Goal: Communication & Community: Answer question/provide support

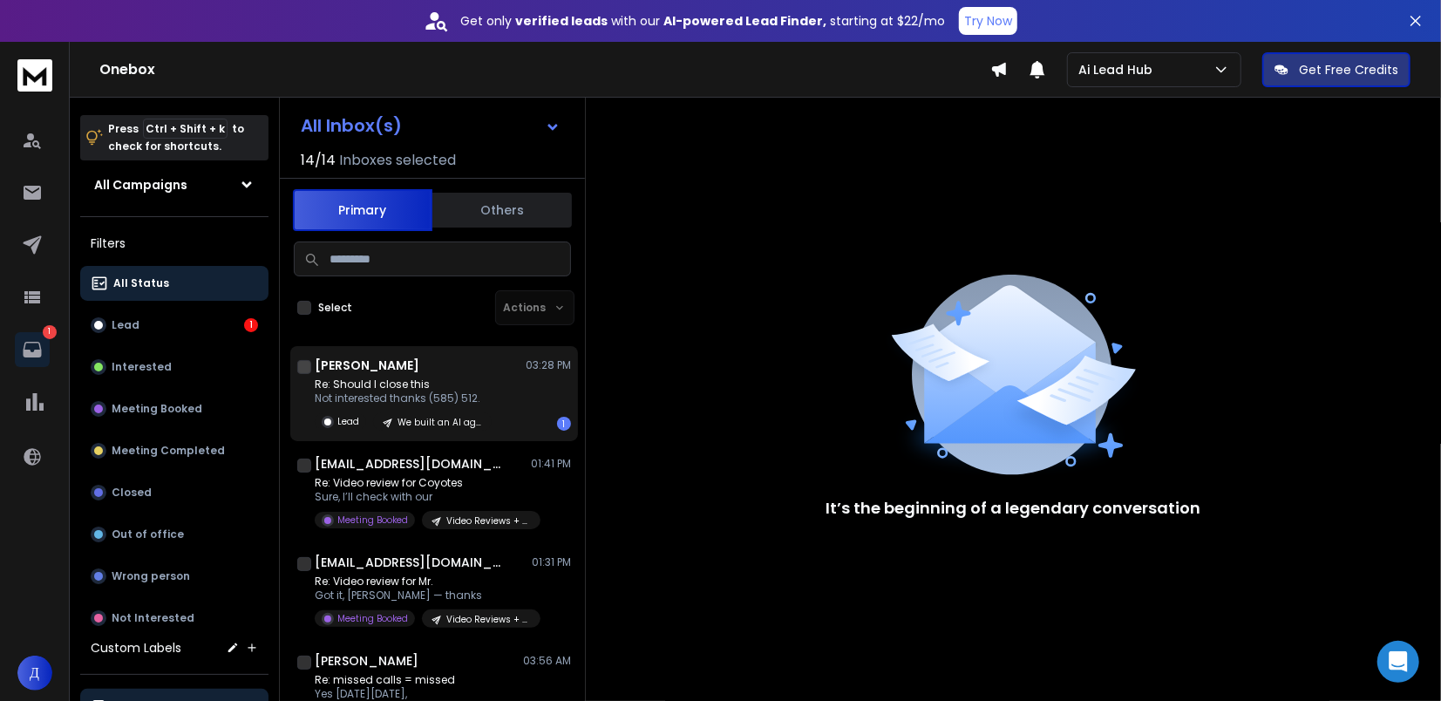
click at [488, 386] on p "Re: Should I close this" at bounding box center [403, 385] width 177 height 14
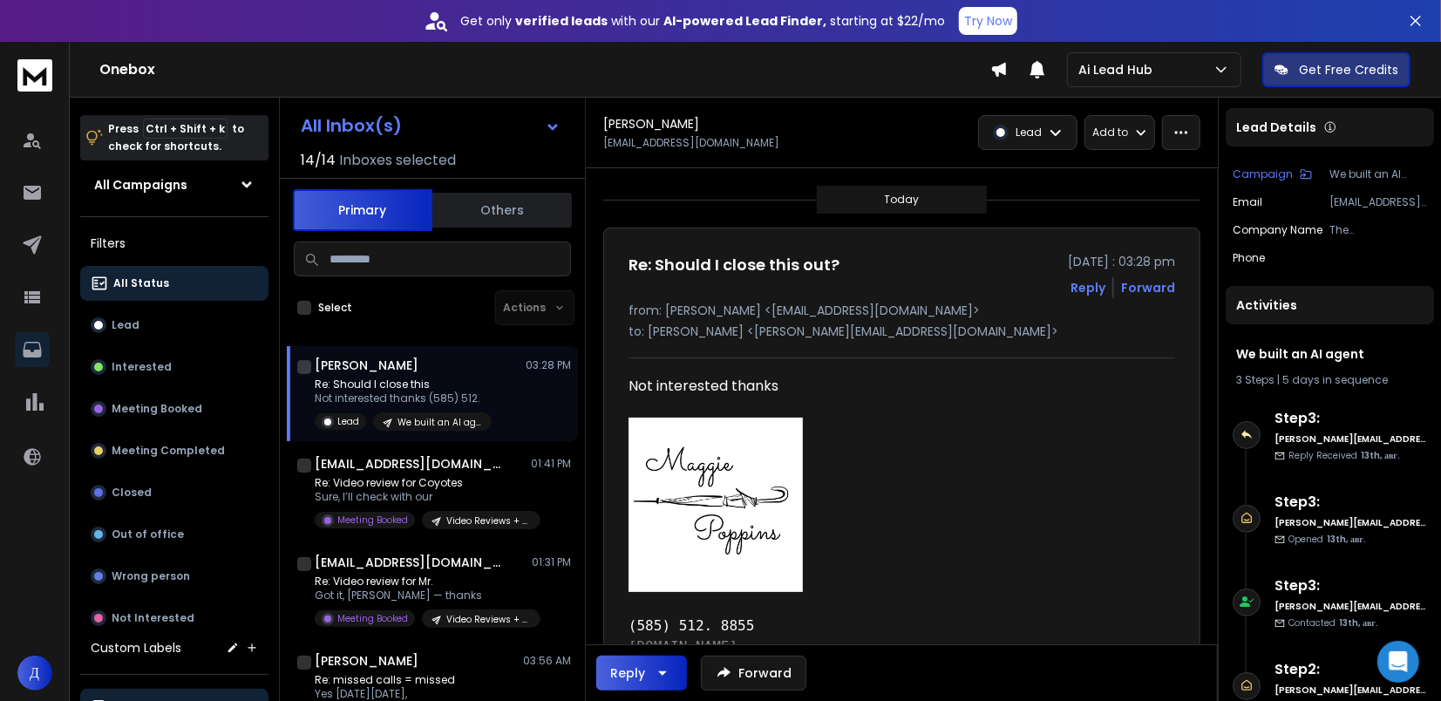
drag, startPoint x: 801, startPoint y: 379, endPoint x: 623, endPoint y: 384, distance: 177.9
click at [676, 391] on div "Not interested thanks" at bounding box center [883, 386] width 509 height 21
click at [1056, 133] on icon at bounding box center [1056, 133] width 10 height 6
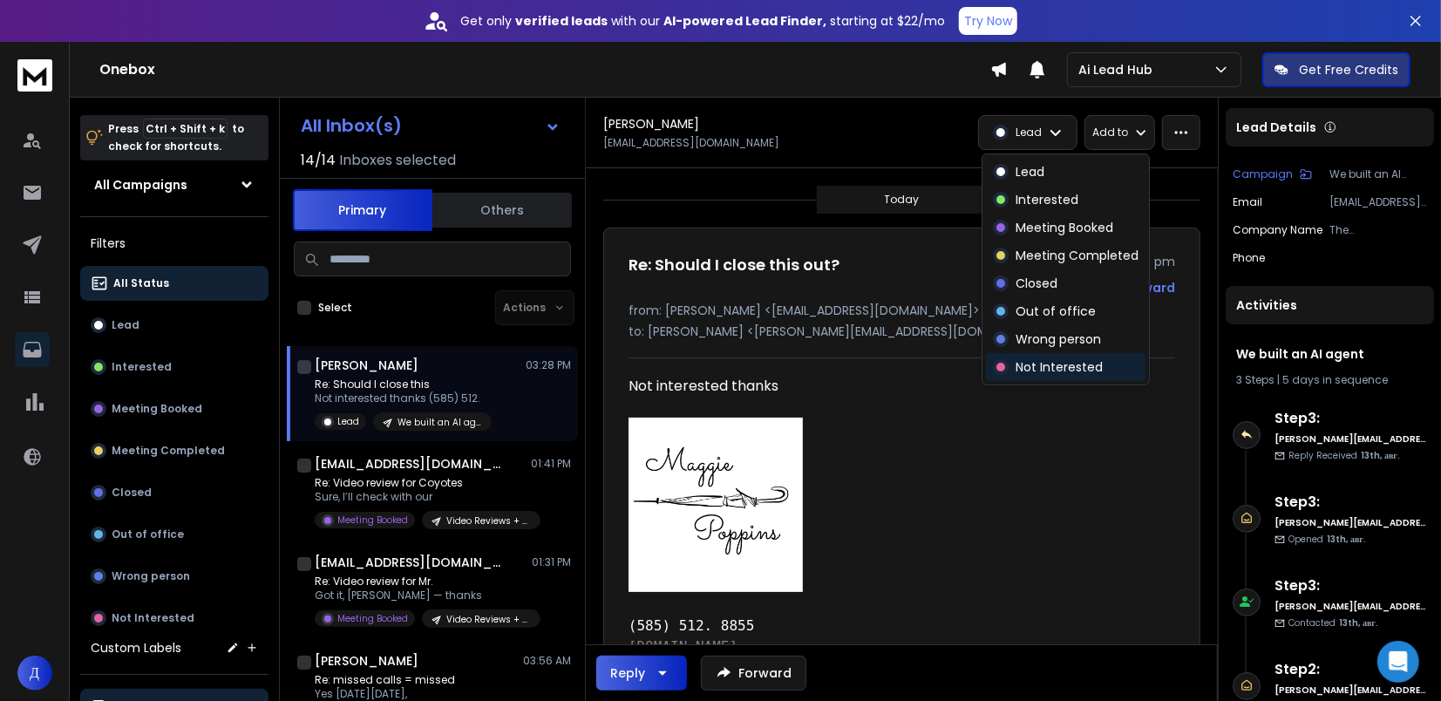
click at [1046, 366] on p "Not Interested" at bounding box center [1059, 366] width 87 height 17
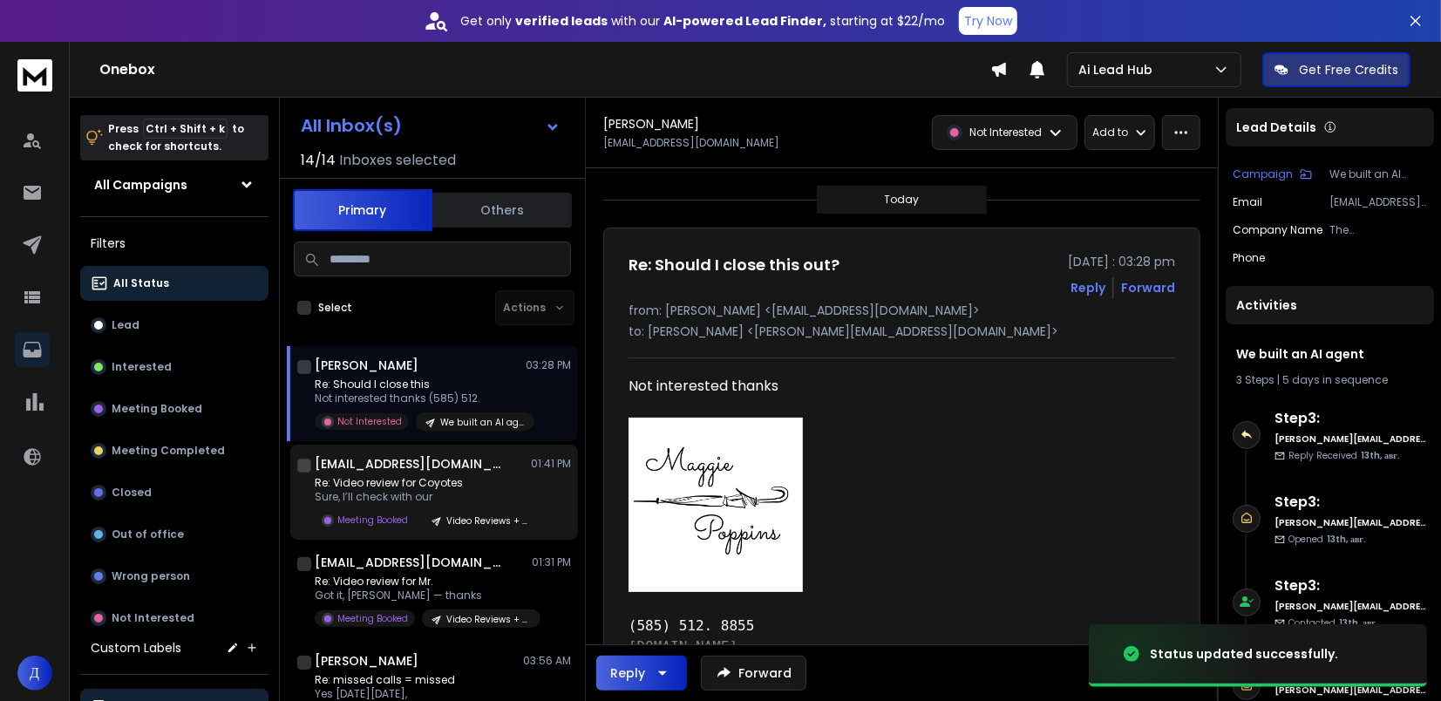
click at [475, 479] on p "Re: Video review for Coyotes" at bounding box center [419, 483] width 209 height 14
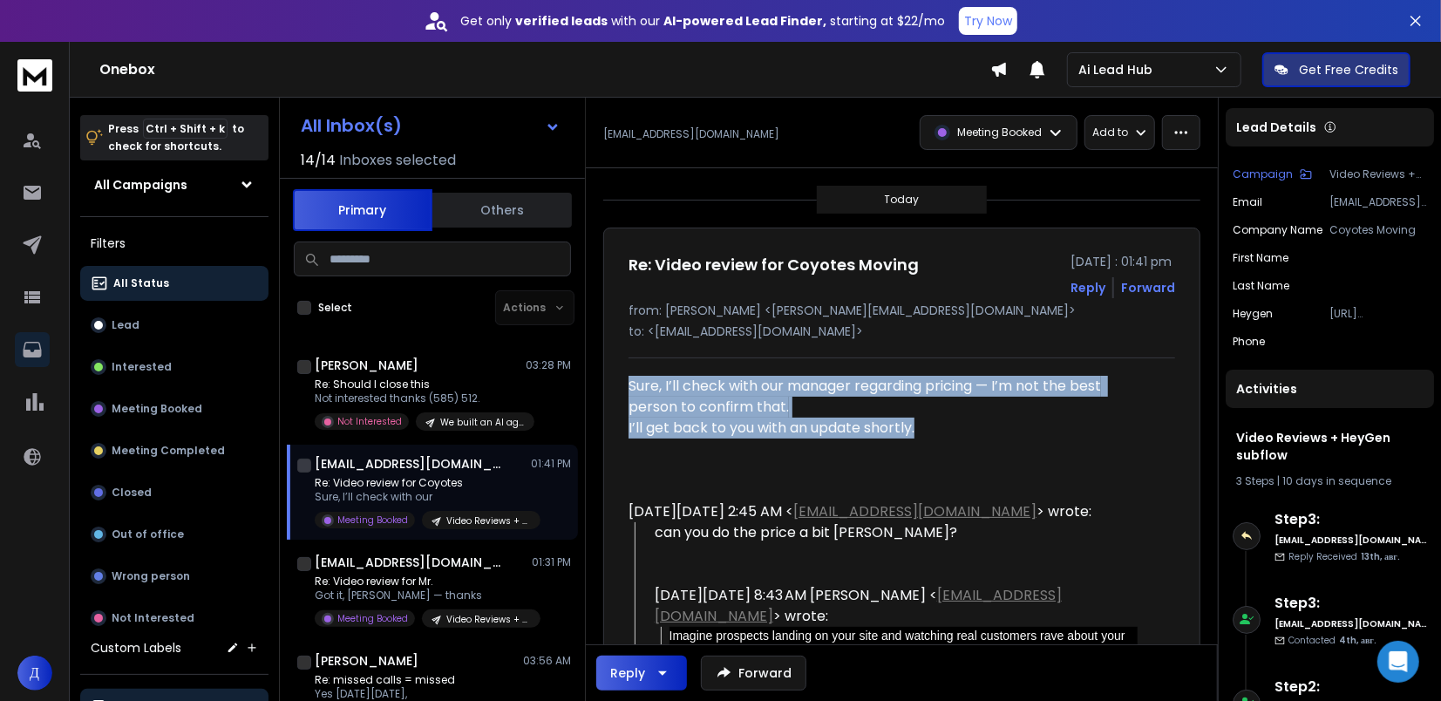
drag, startPoint x: 952, startPoint y: 423, endPoint x: 613, endPoint y: 387, distance: 341.1
click at [637, 398] on div "Sure, I’ll check with our manager regarding pricing — I’m not the best person t…" at bounding box center [883, 407] width 509 height 63
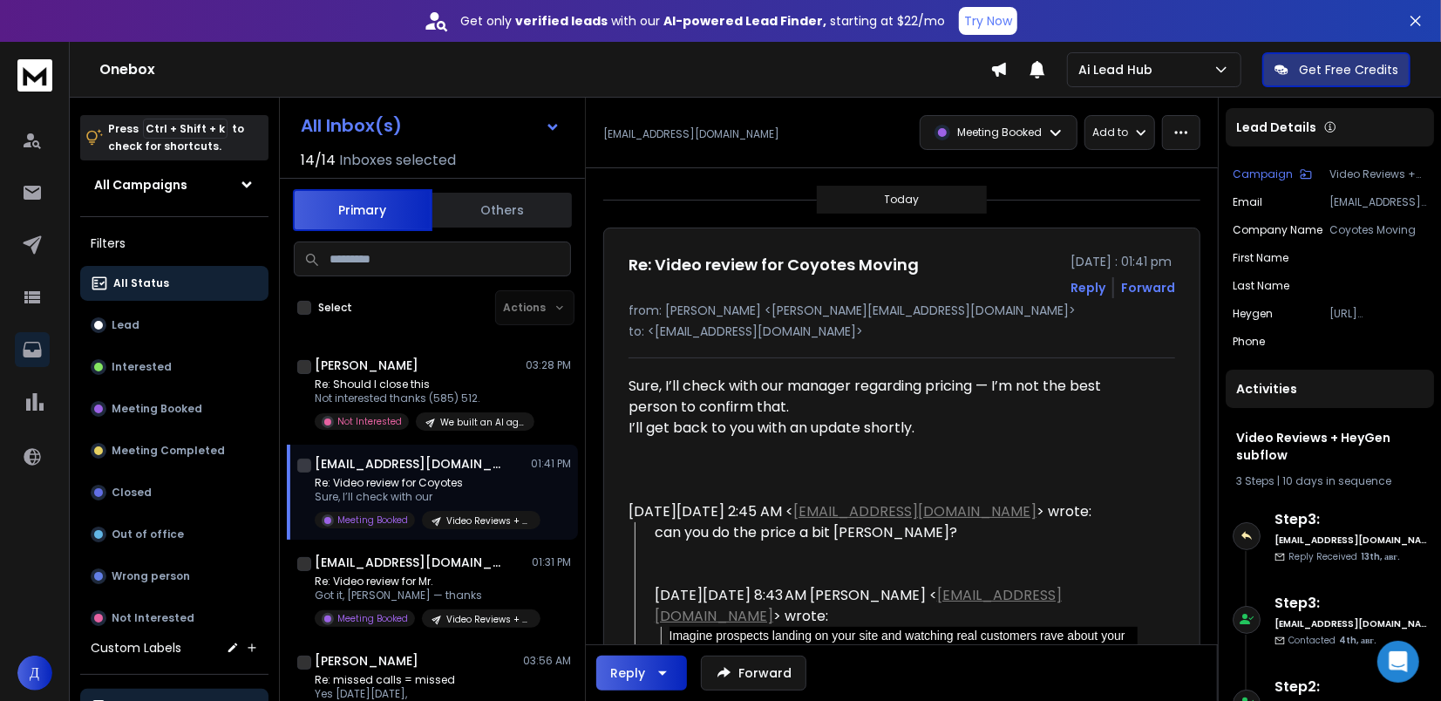
click at [627, 671] on div "Reply" at bounding box center [627, 672] width 35 height 17
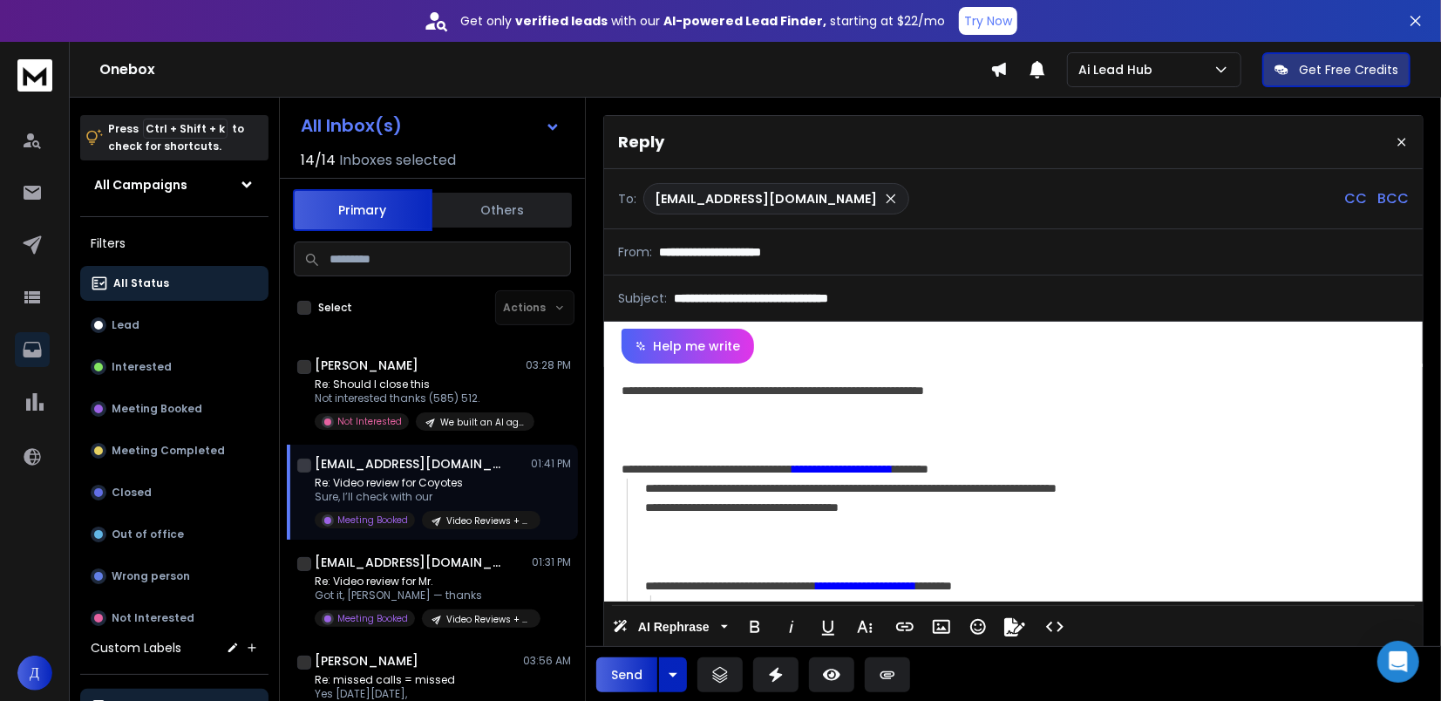
click at [926, 390] on div "**********" at bounding box center [1004, 390] width 765 height 19
click at [923, 395] on div "**********" at bounding box center [1004, 390] width 765 height 19
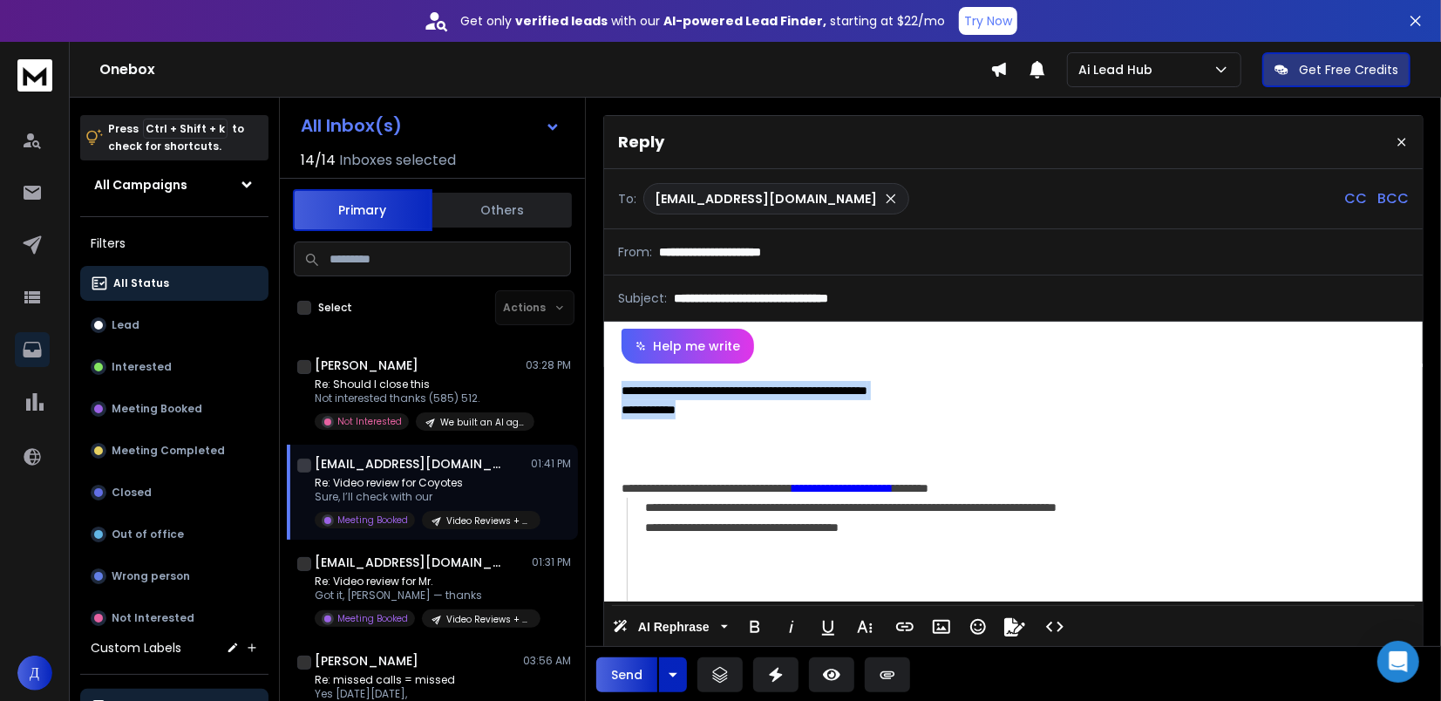
drag, startPoint x: 764, startPoint y: 412, endPoint x: 607, endPoint y: 382, distance: 159.9
click at [607, 382] on div "**********" at bounding box center [1013, 483] width 819 height 238
click at [663, 408] on div "**********" at bounding box center [1004, 400] width 765 height 39
click at [628, 669] on button "Send" at bounding box center [626, 674] width 61 height 35
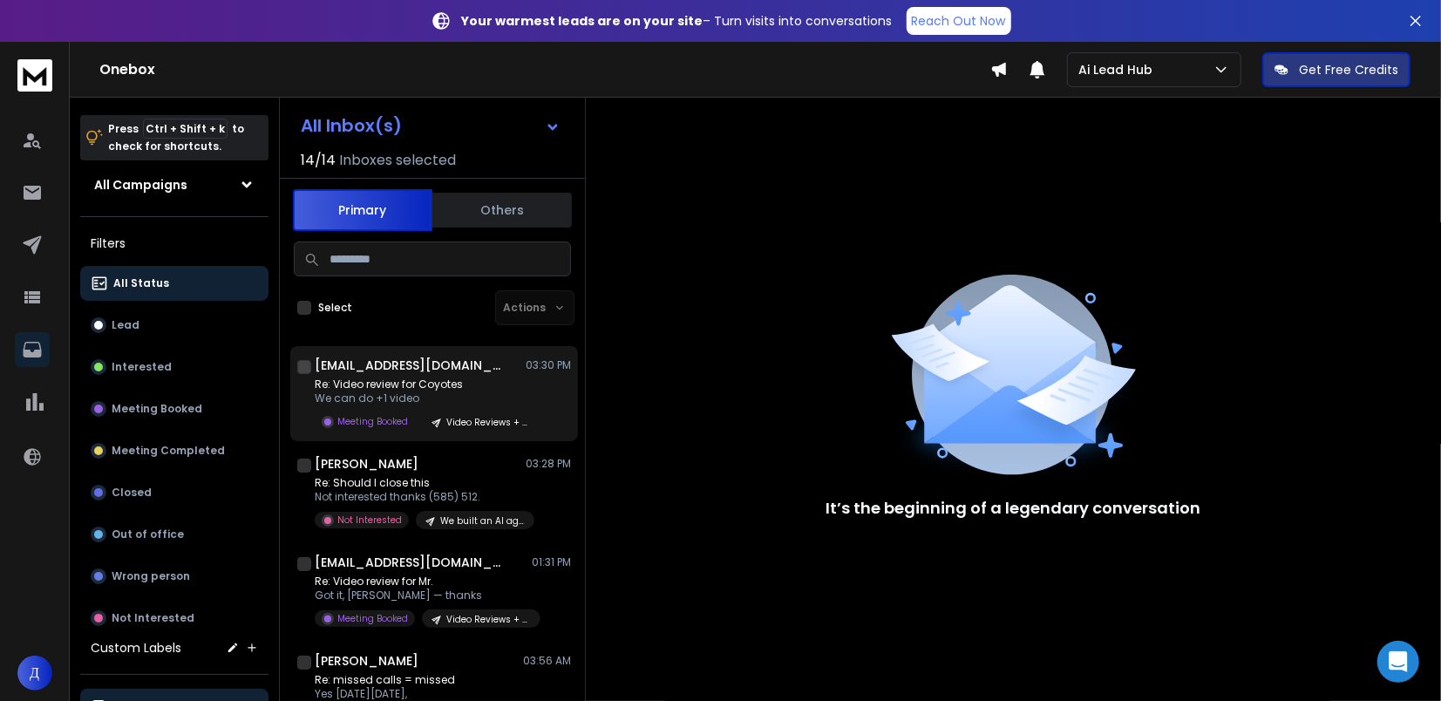
click at [457, 377] on div "[EMAIL_ADDRESS][DOMAIN_NAME] 03:30 PM Re: Video review for Coyotes We can do +1…" at bounding box center [443, 394] width 256 height 74
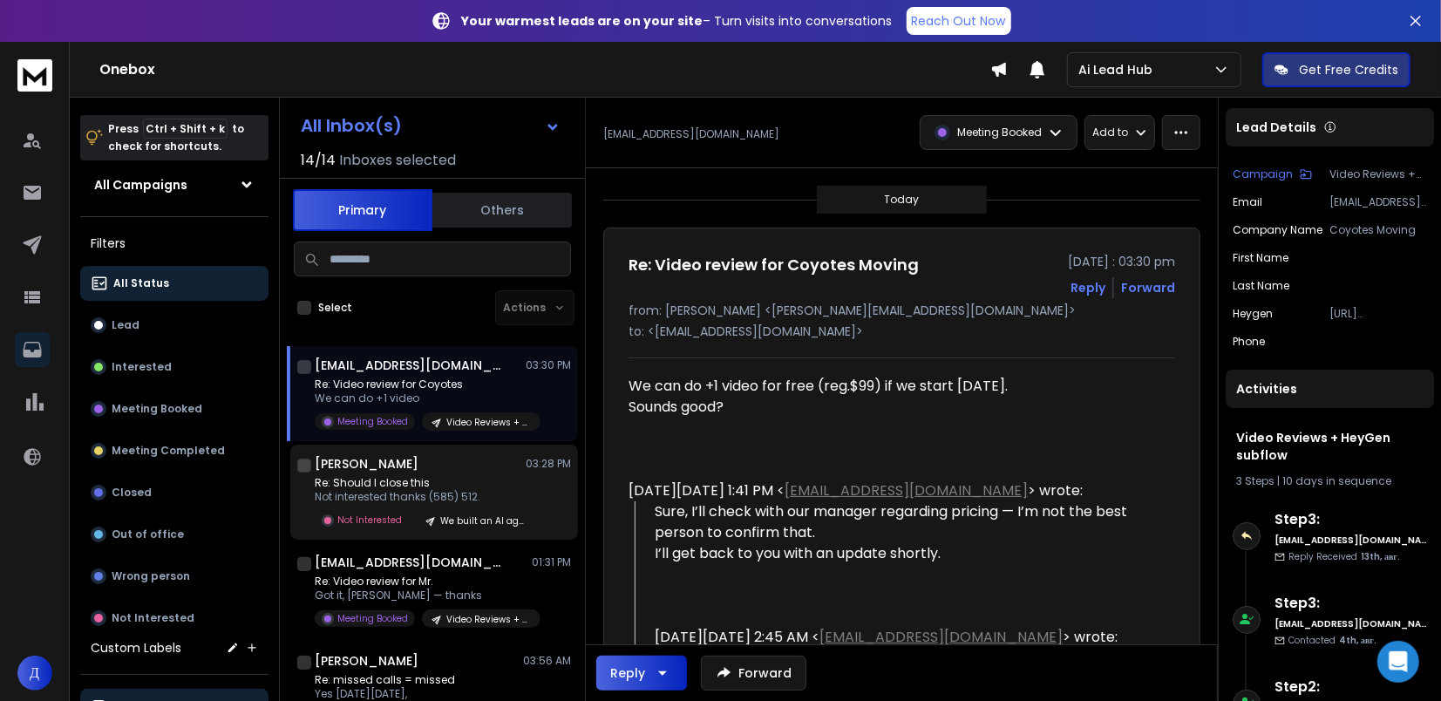
click at [469, 479] on p "Re: Should I close this" at bounding box center [419, 483] width 209 height 14
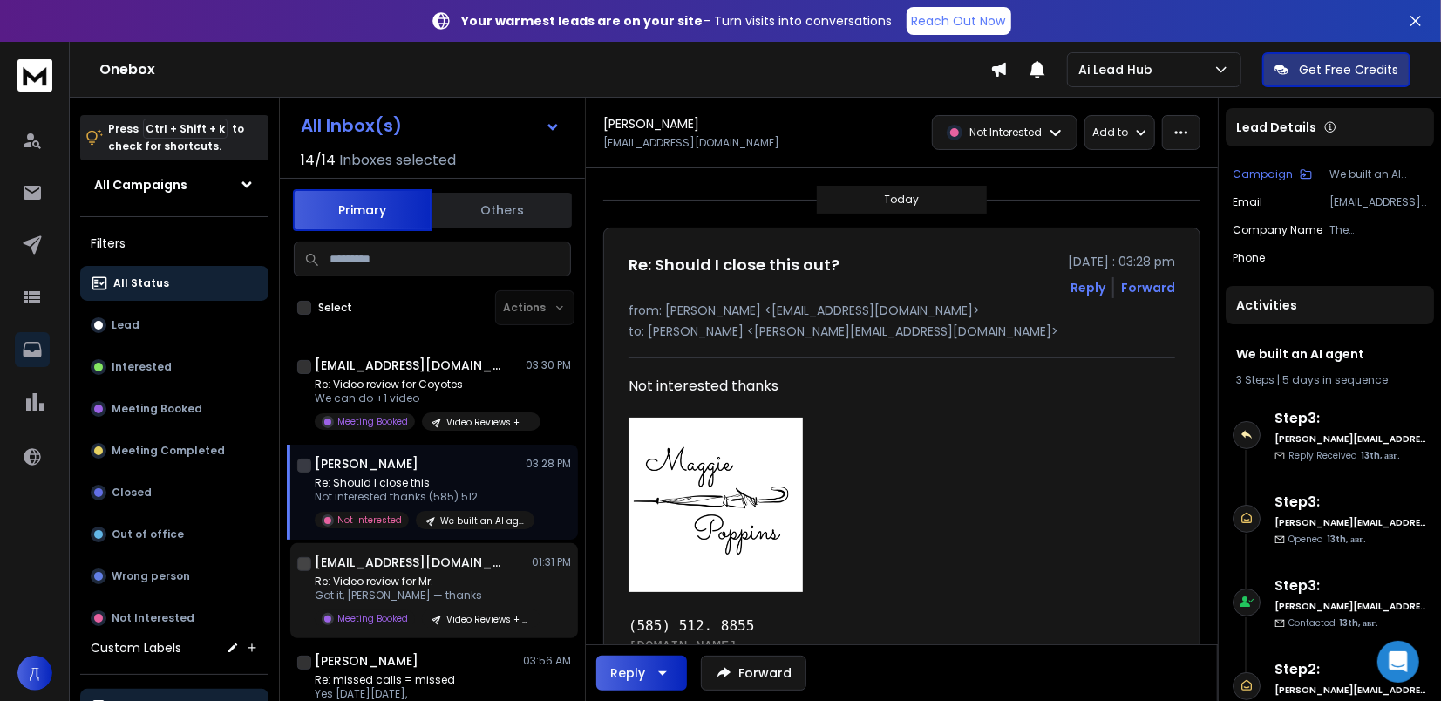
click at [458, 577] on p "Re: Video review for Mr." at bounding box center [419, 582] width 209 height 14
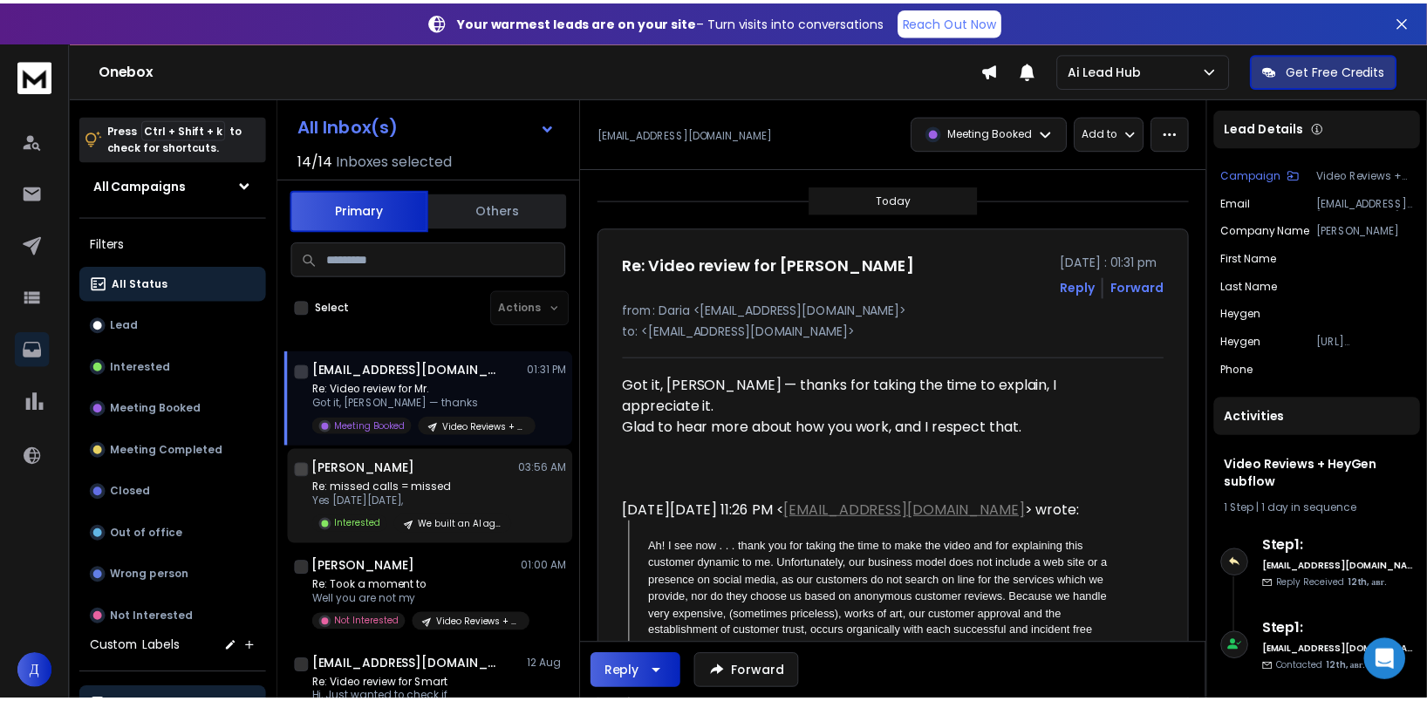
scroll to position [194, 0]
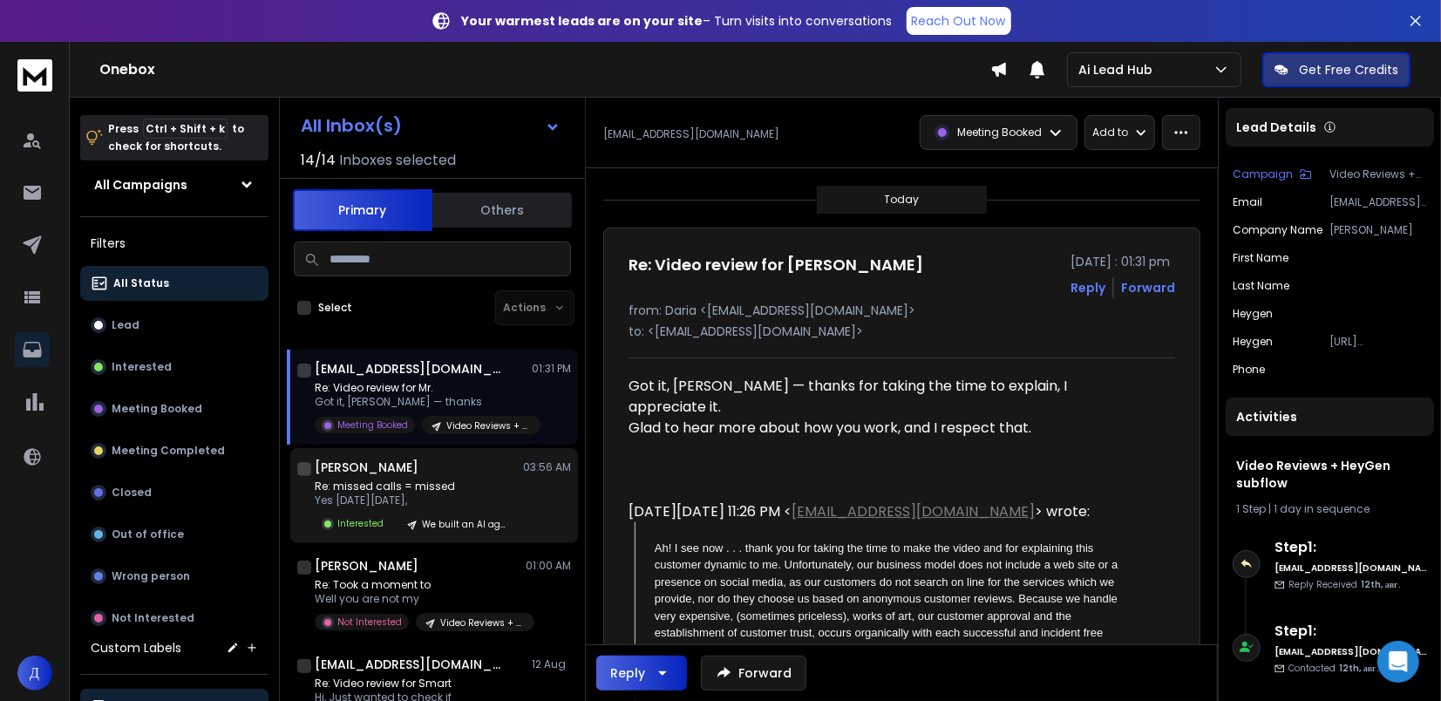
click at [458, 498] on p "Yes [DATE][DATE]," at bounding box center [415, 501] width 201 height 14
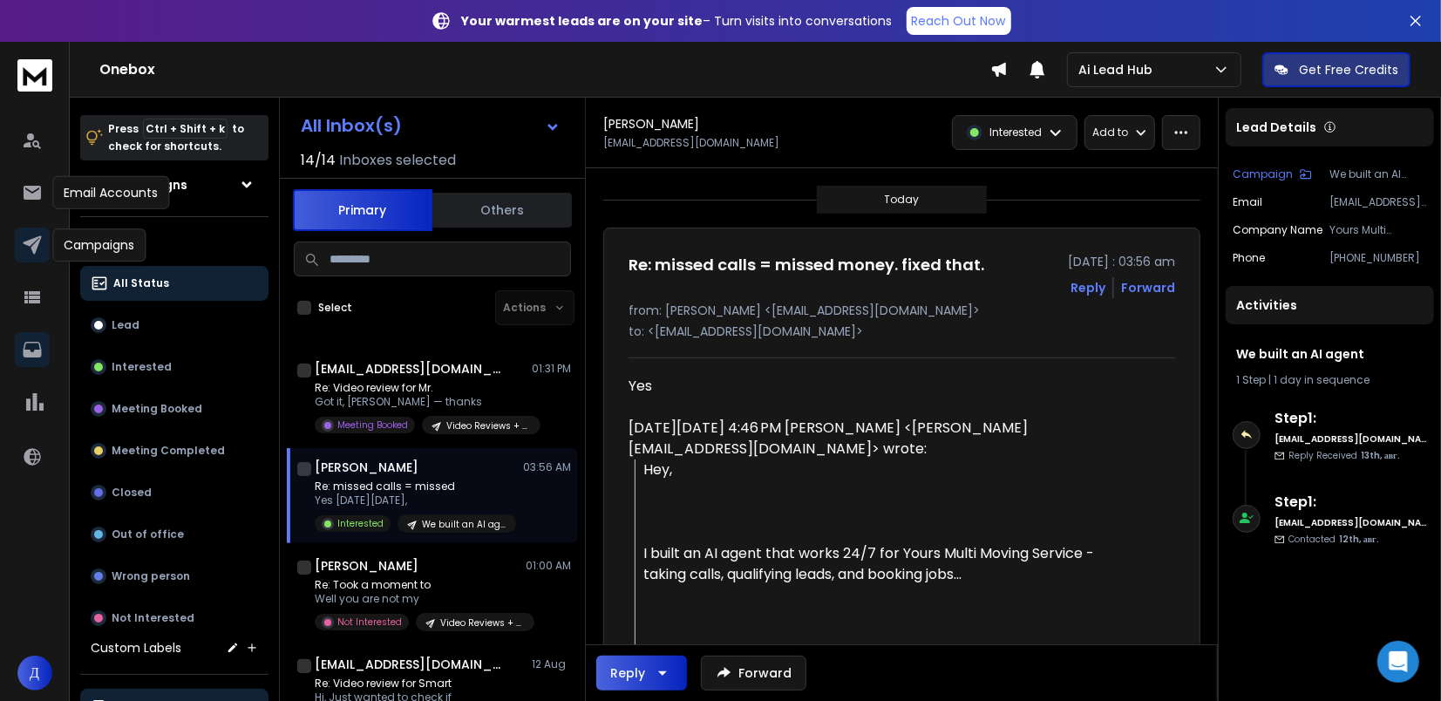
click at [29, 244] on icon at bounding box center [32, 244] width 18 height 18
